Goal: Task Accomplishment & Management: Manage account settings

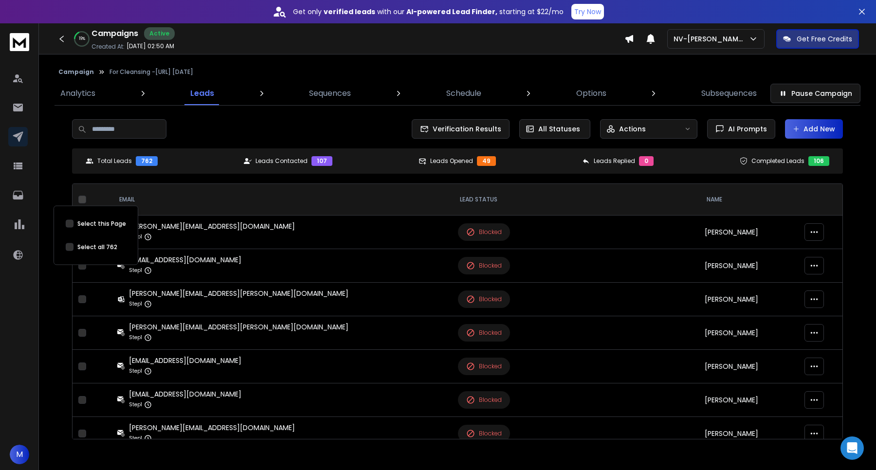
click at [82, 200] on button "Select this Page" at bounding box center [82, 200] width 8 height 8
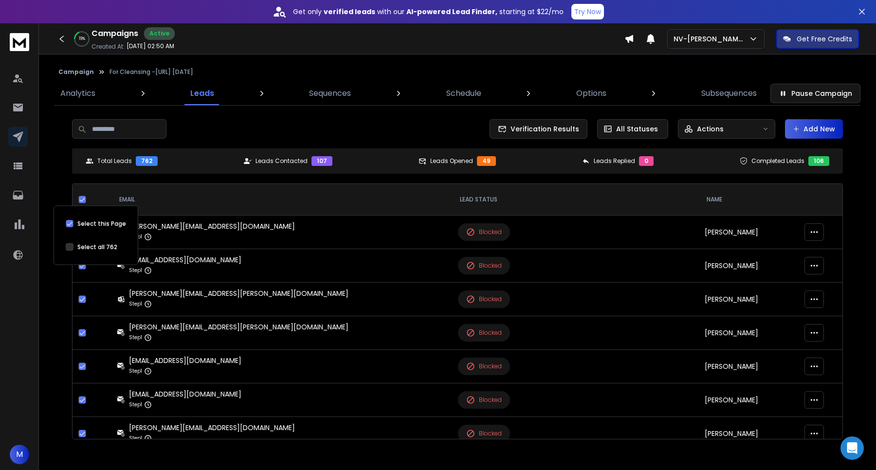
click at [80, 202] on button "Select this Page" at bounding box center [82, 200] width 8 height 8
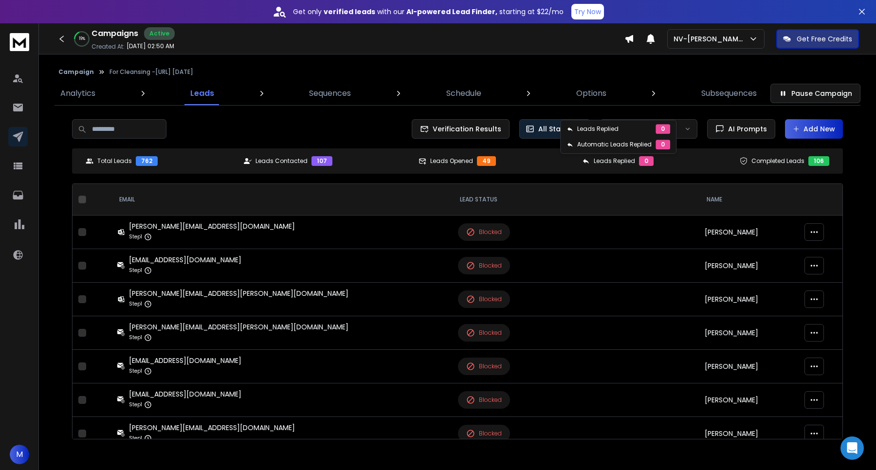
click at [571, 130] on icon at bounding box center [569, 129] width 7 height 7
click at [543, 132] on div "All Statuses" at bounding box center [553, 129] width 55 height 10
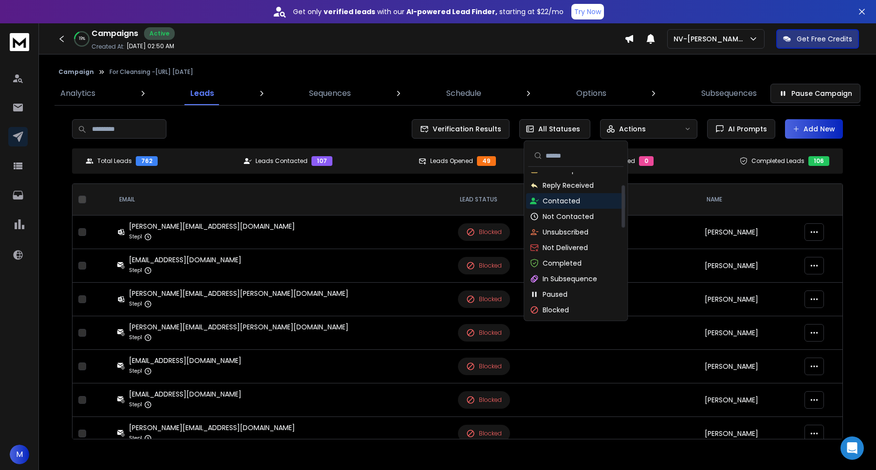
scroll to position [61, 0]
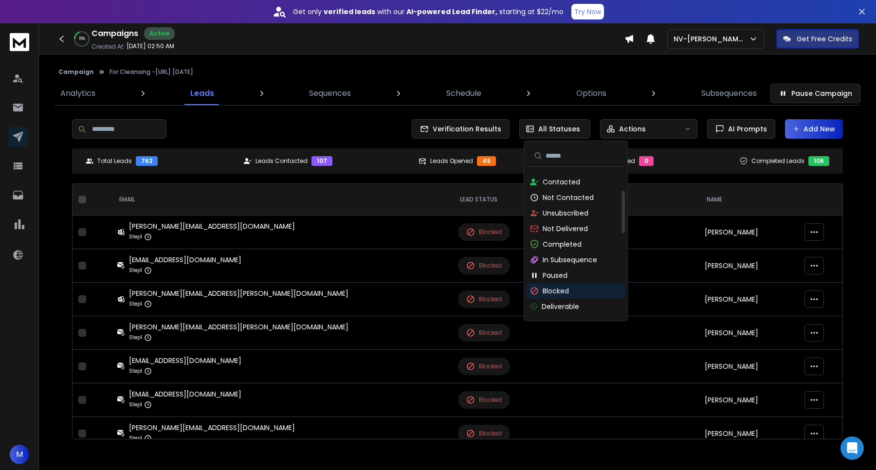
click at [572, 286] on div "Blocked" at bounding box center [575, 291] width 99 height 16
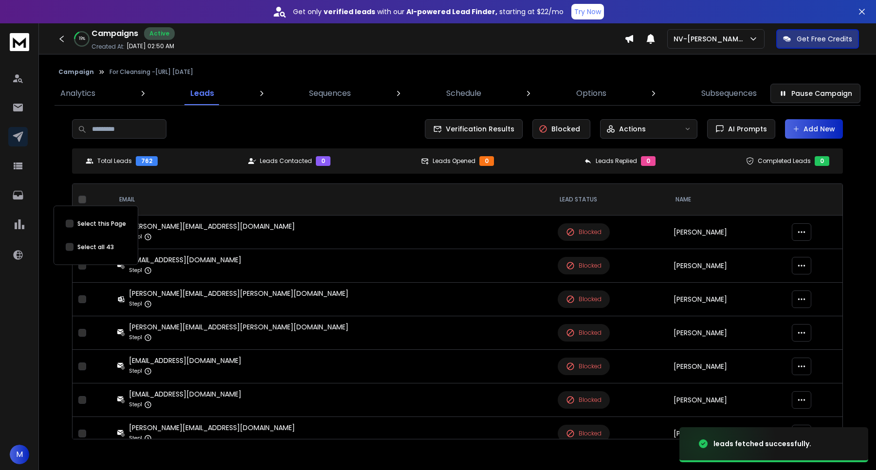
click at [84, 203] on button "Select this Page" at bounding box center [82, 200] width 8 height 8
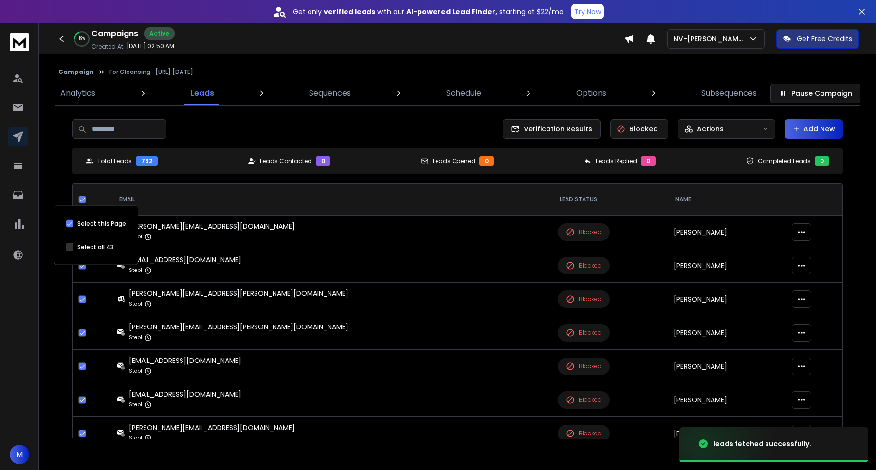
drag, startPoint x: 68, startPoint y: 246, endPoint x: 176, endPoint y: 273, distance: 110.8
click at [68, 247] on button "Select this Page" at bounding box center [70, 247] width 8 height 8
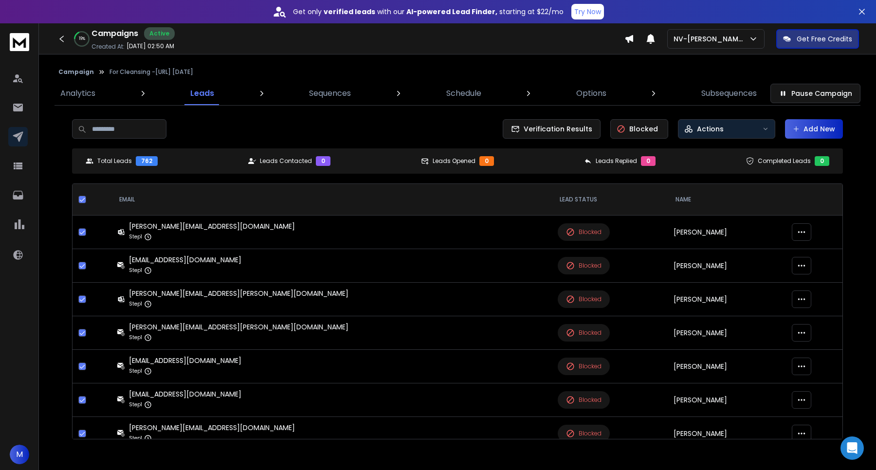
click at [705, 132] on p "Actions" at bounding box center [710, 129] width 27 height 10
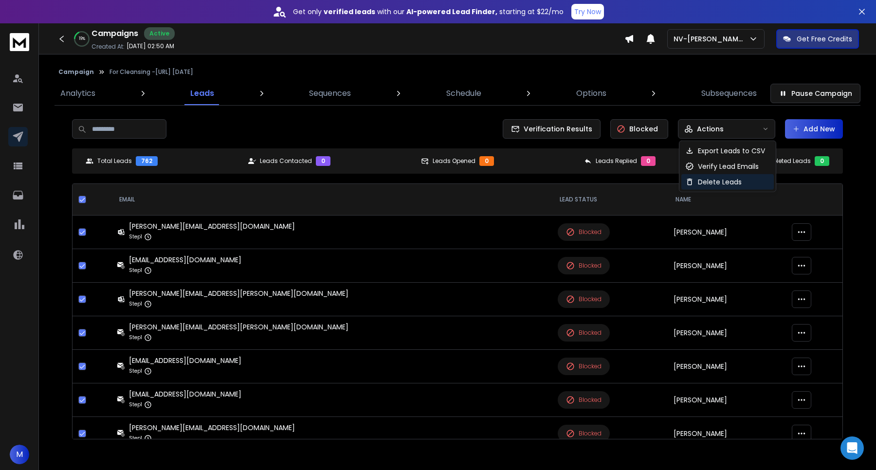
click at [722, 185] on p "Delete Leads" at bounding box center [720, 182] width 44 height 10
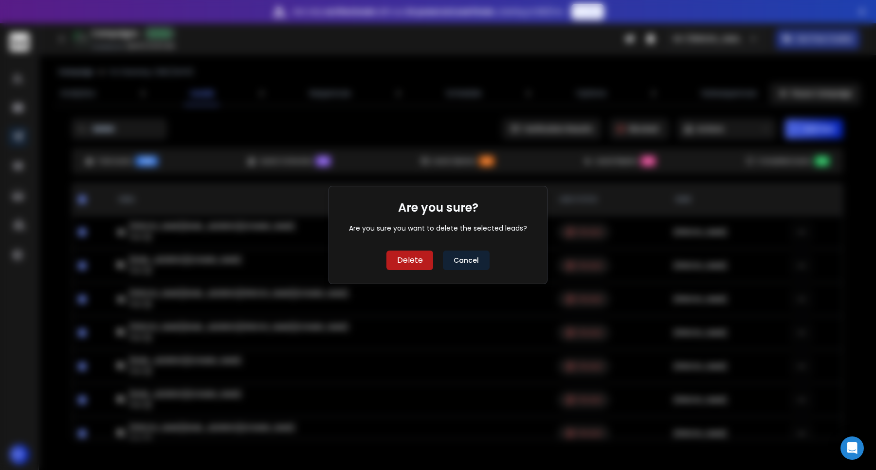
click at [415, 266] on button "Delete" at bounding box center [409, 260] width 47 height 19
